Goal: Task Accomplishment & Management: Manage account settings

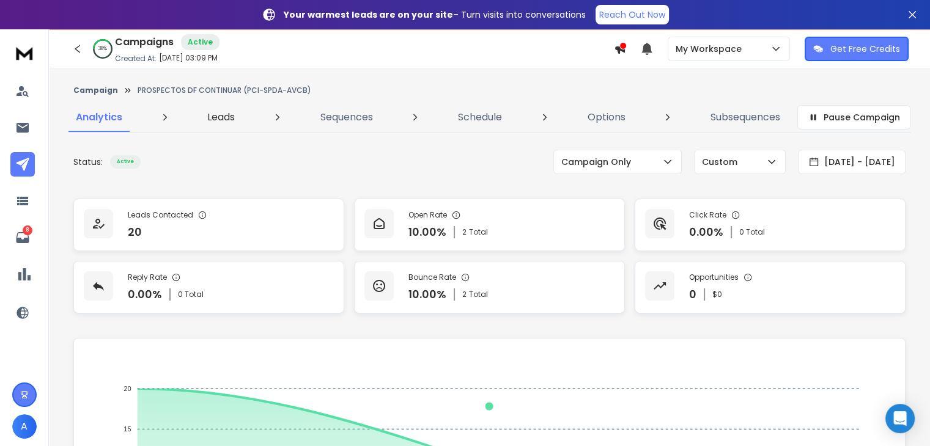
click at [223, 118] on p "Leads" at bounding box center [221, 117] width 28 height 15
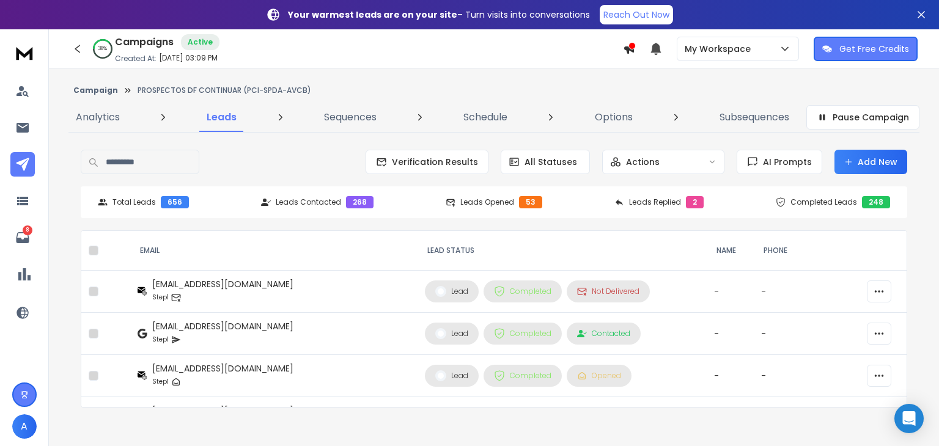
click at [882, 164] on button "Add New" at bounding box center [871, 162] width 73 height 24
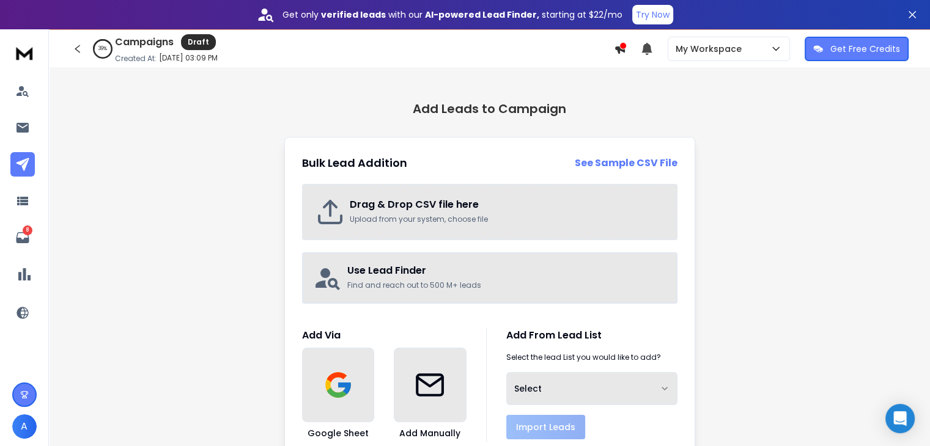
click at [443, 209] on h2 "Drag & Drop CSV file here" at bounding box center [507, 205] width 314 height 15
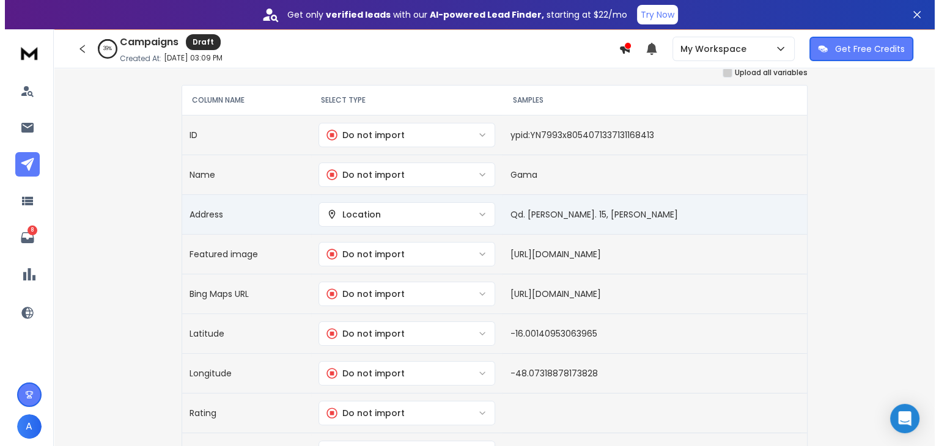
scroll to position [183, 0]
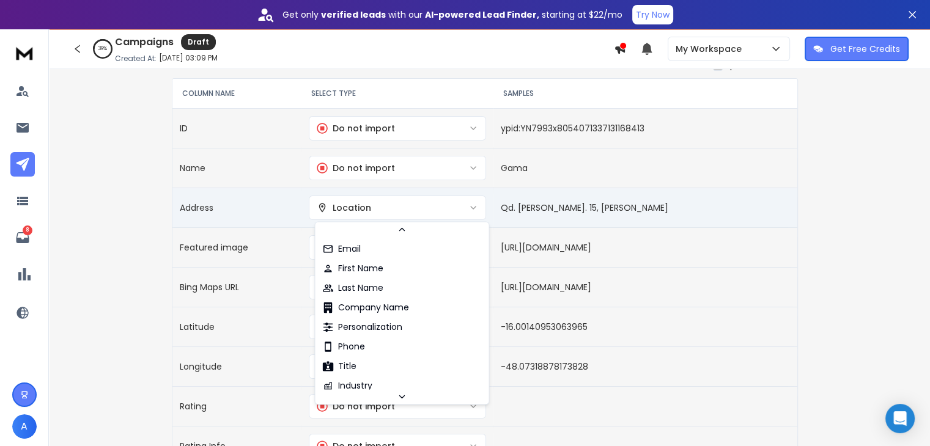
click at [476, 209] on icon "button" at bounding box center [473, 208] width 10 height 10
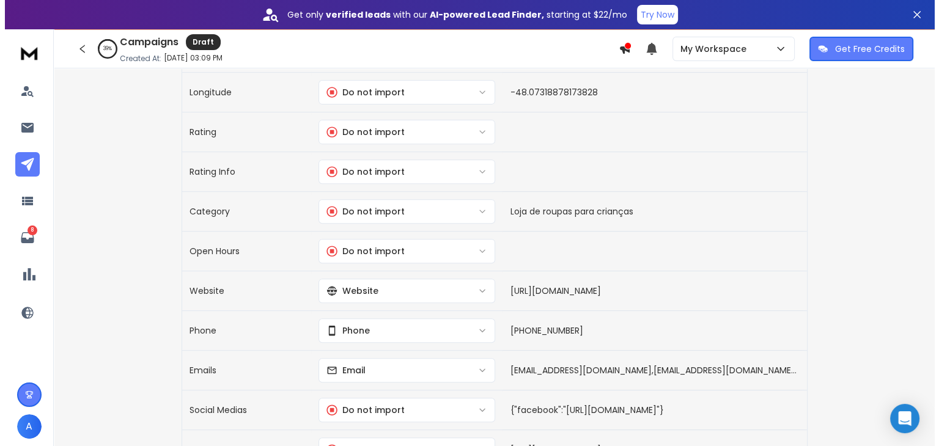
scroll to position [489, 0]
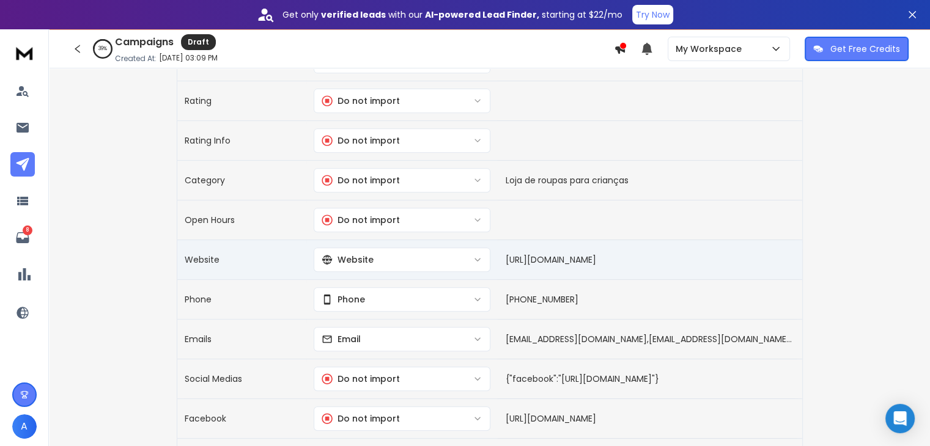
click at [465, 259] on button "Website" at bounding box center [402, 260] width 177 height 24
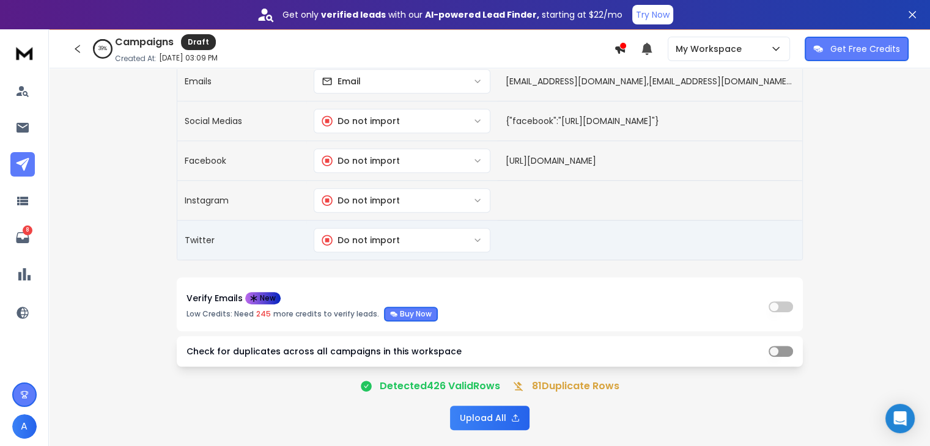
scroll to position [748, 0]
click at [492, 416] on button "Upload All" at bounding box center [489, 417] width 79 height 24
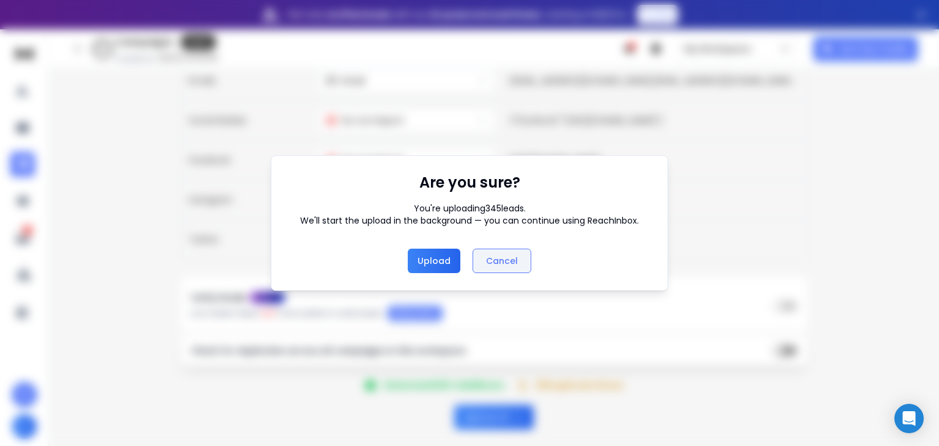
click at [435, 261] on button "Upload" at bounding box center [434, 261] width 53 height 24
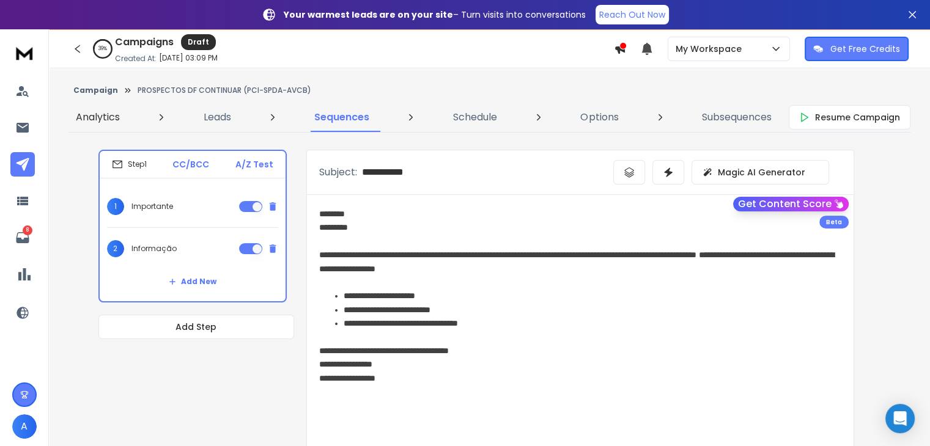
click at [97, 118] on p "Analytics" at bounding box center [98, 117] width 44 height 15
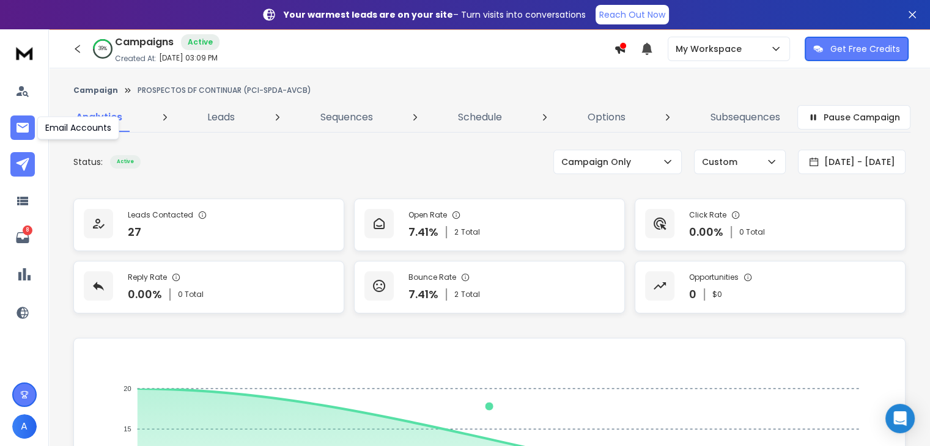
click at [18, 129] on icon at bounding box center [23, 128] width 12 height 10
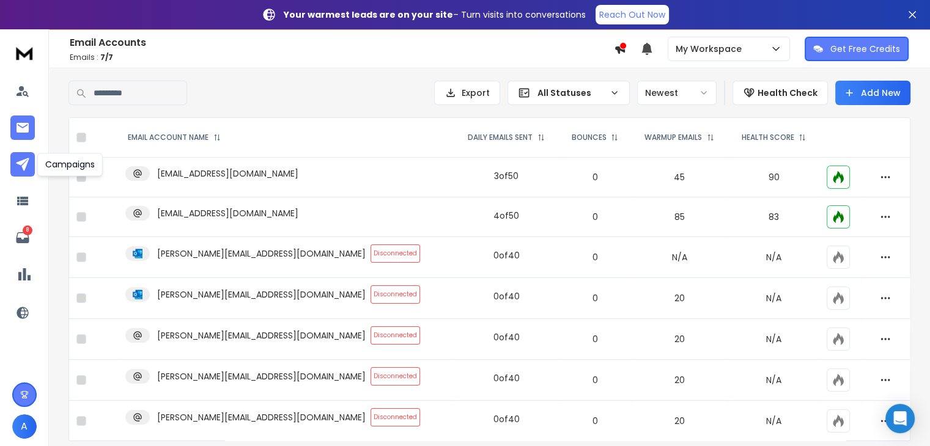
click at [21, 164] on icon at bounding box center [22, 164] width 13 height 13
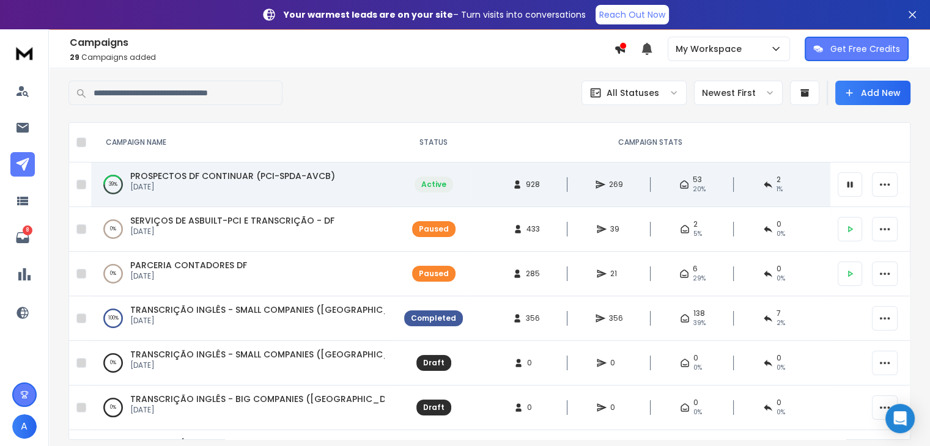
click at [200, 184] on p "[DATE]" at bounding box center [232, 187] width 205 height 10
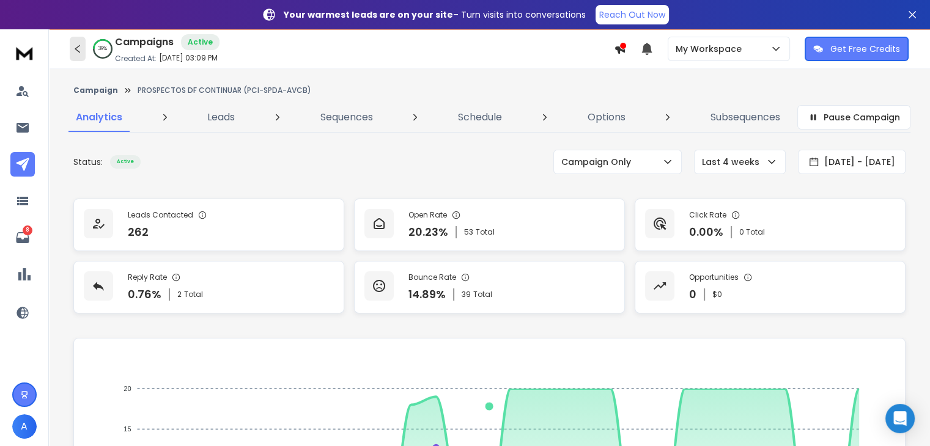
click at [76, 47] on icon at bounding box center [77, 48] width 11 height 11
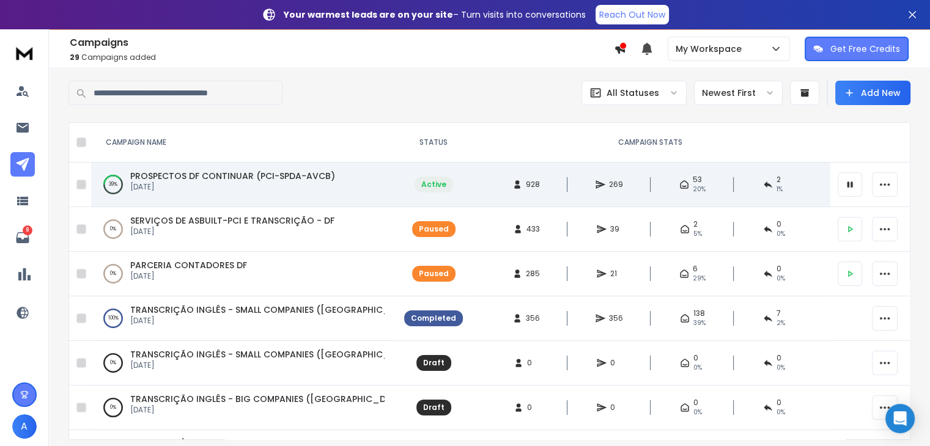
click at [183, 179] on span "PROSPECTOS DF CONTINUAR (PCI-SPDA-AVCB)" at bounding box center [232, 176] width 205 height 12
